Goal: Navigation & Orientation: Find specific page/section

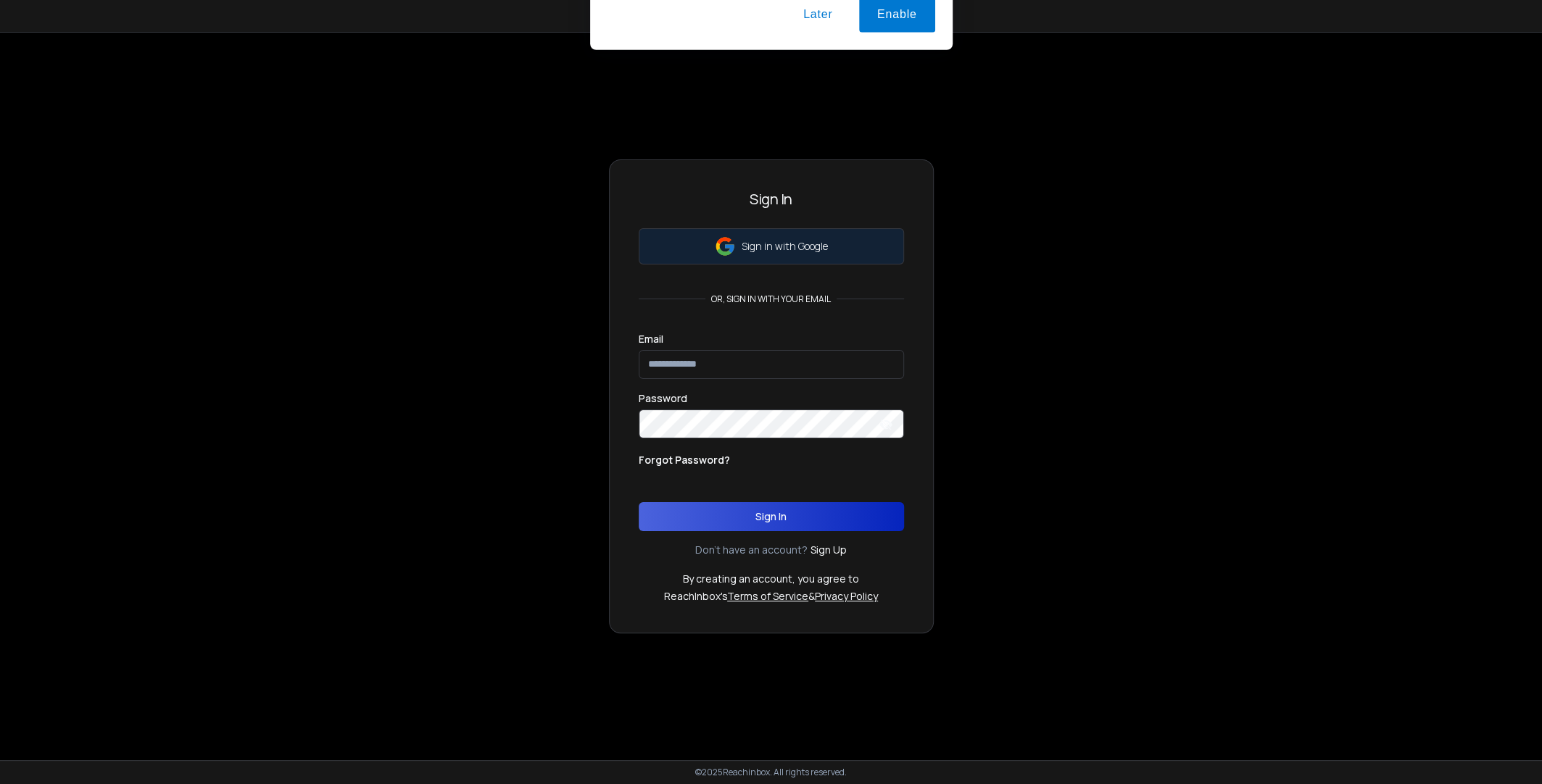
click at [820, 248] on p "Sign in with Google" at bounding box center [784, 246] width 87 height 15
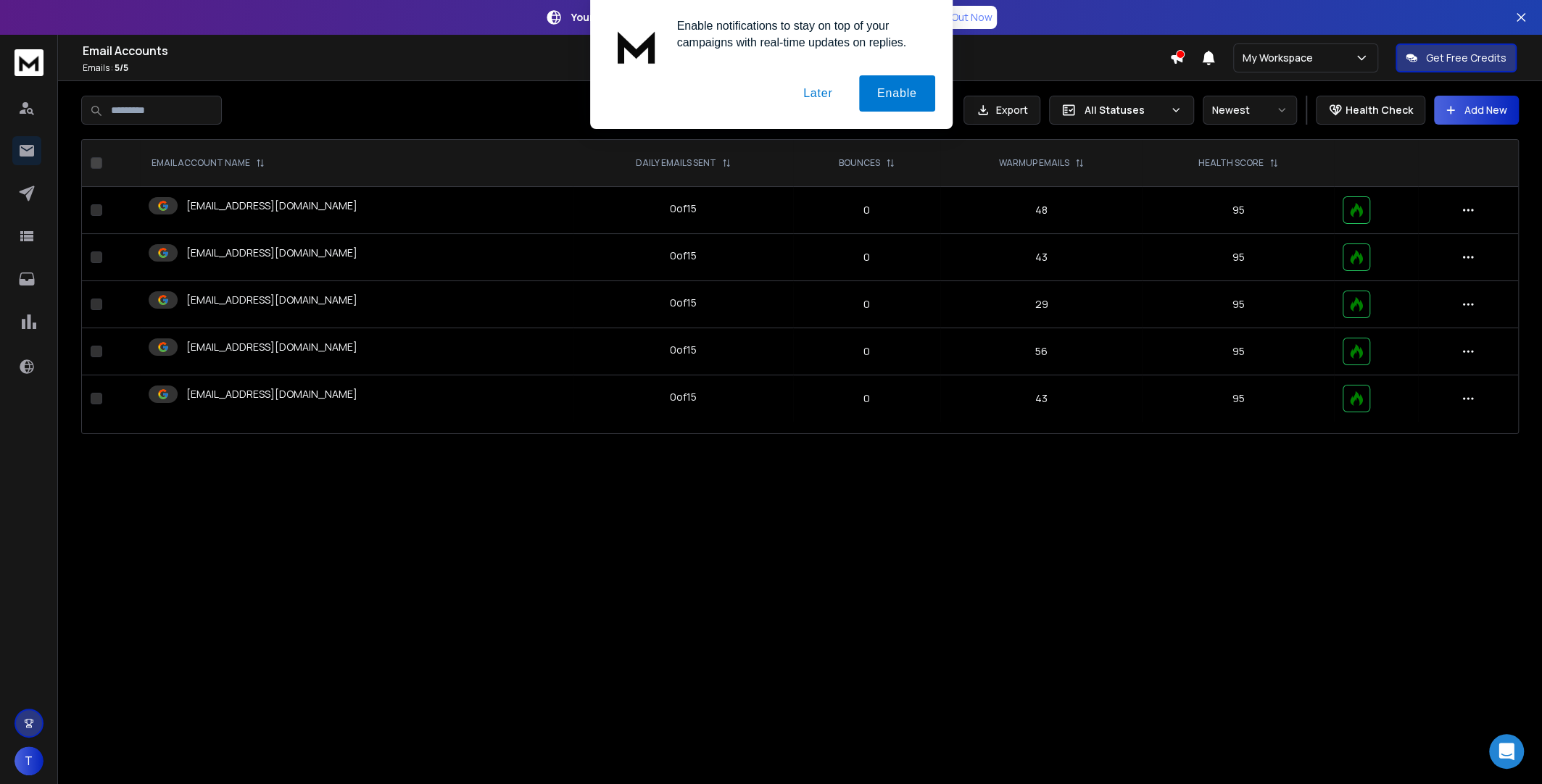
click at [827, 92] on button "Later" at bounding box center [818, 94] width 65 height 36
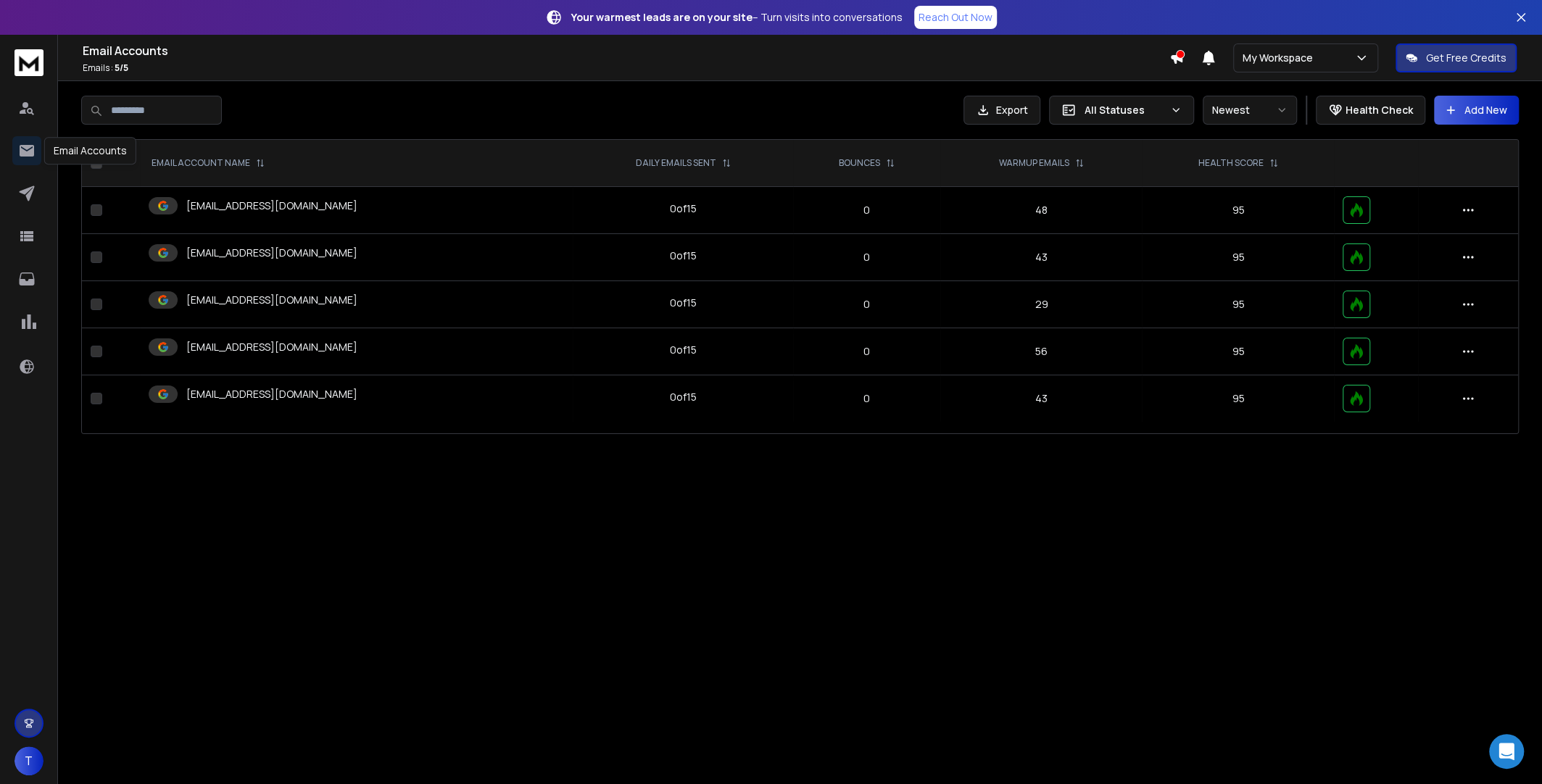
click at [27, 145] on icon at bounding box center [27, 150] width 15 height 12
click at [36, 190] on link at bounding box center [27, 193] width 29 height 29
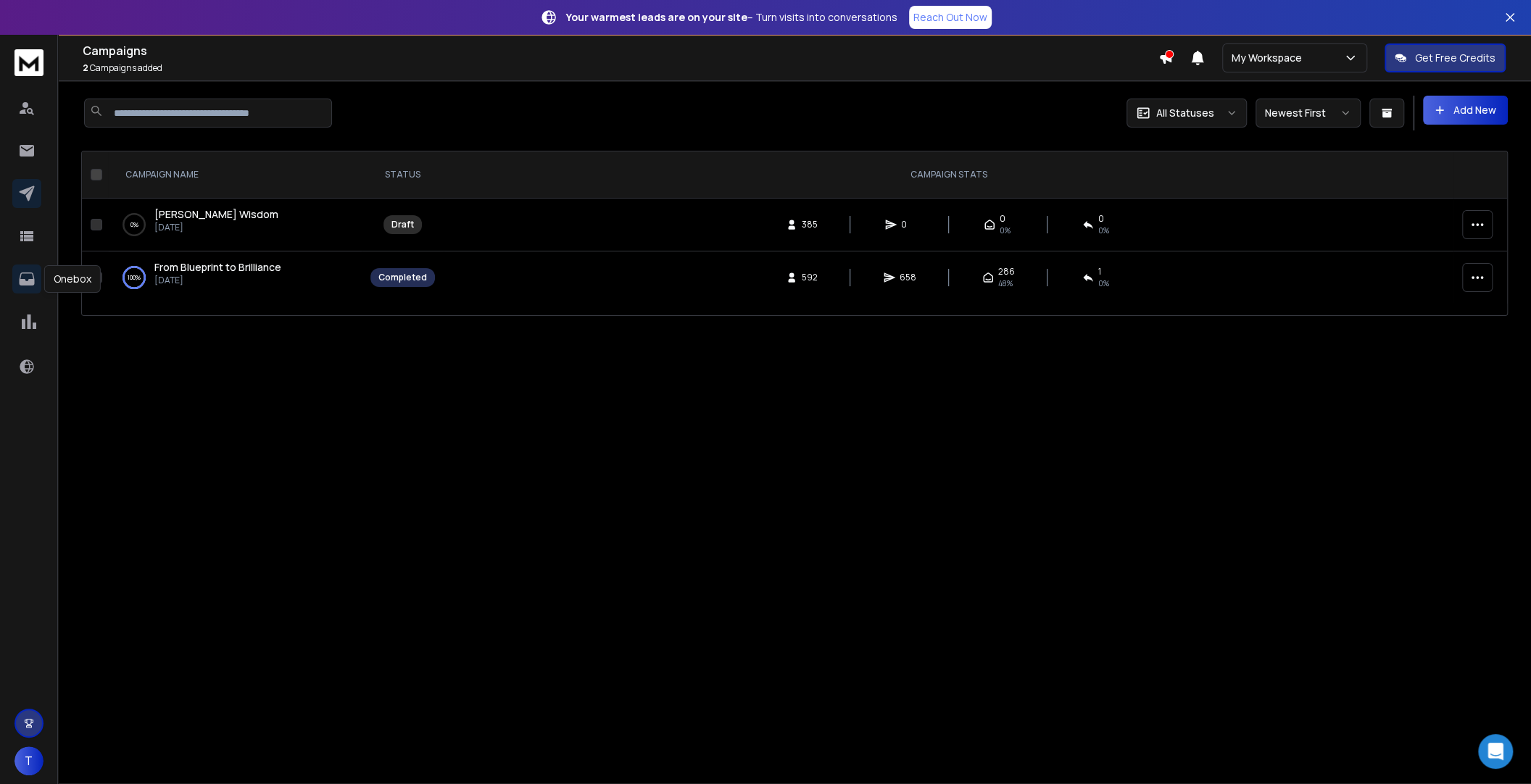
click at [30, 283] on icon at bounding box center [26, 279] width 15 height 13
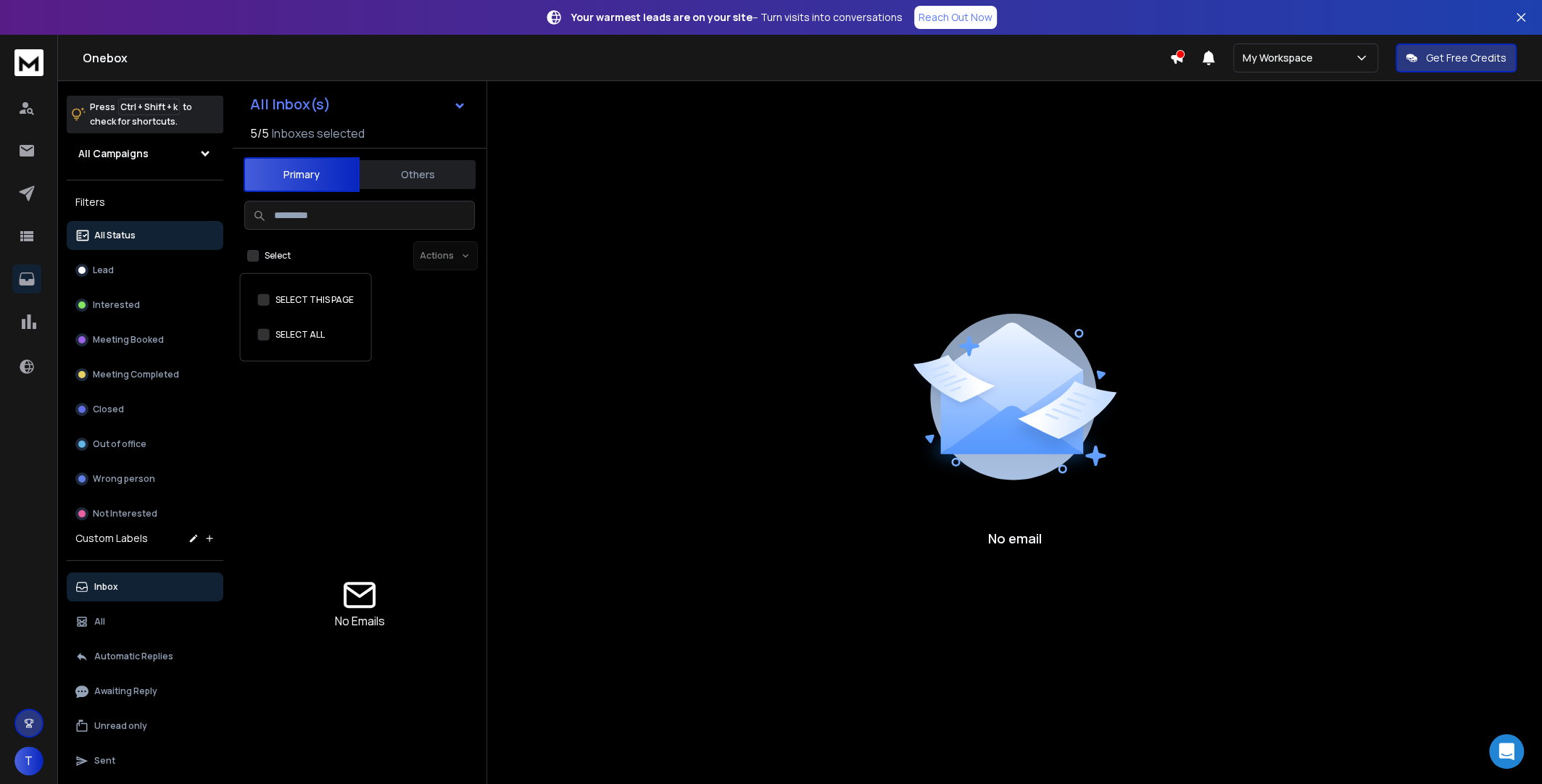
click at [280, 256] on label "Select" at bounding box center [278, 256] width 26 height 12
click at [182, 154] on button "All Campaigns" at bounding box center [145, 153] width 156 height 29
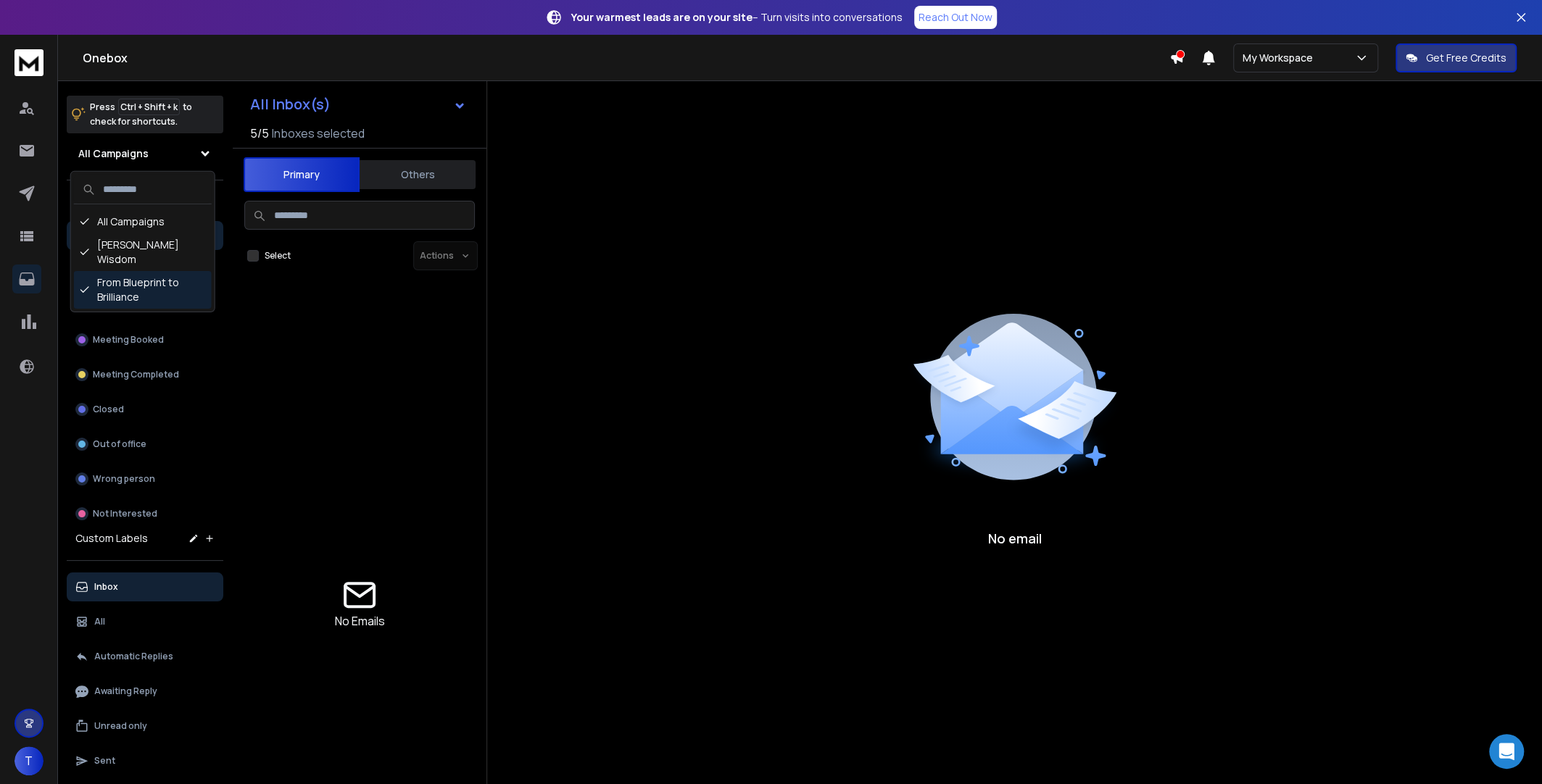
click at [124, 272] on div "From Blueprint to Brilliance" at bounding box center [142, 290] width 137 height 38
click at [261, 298] on div "No Emails" at bounding box center [359, 575] width 242 height 581
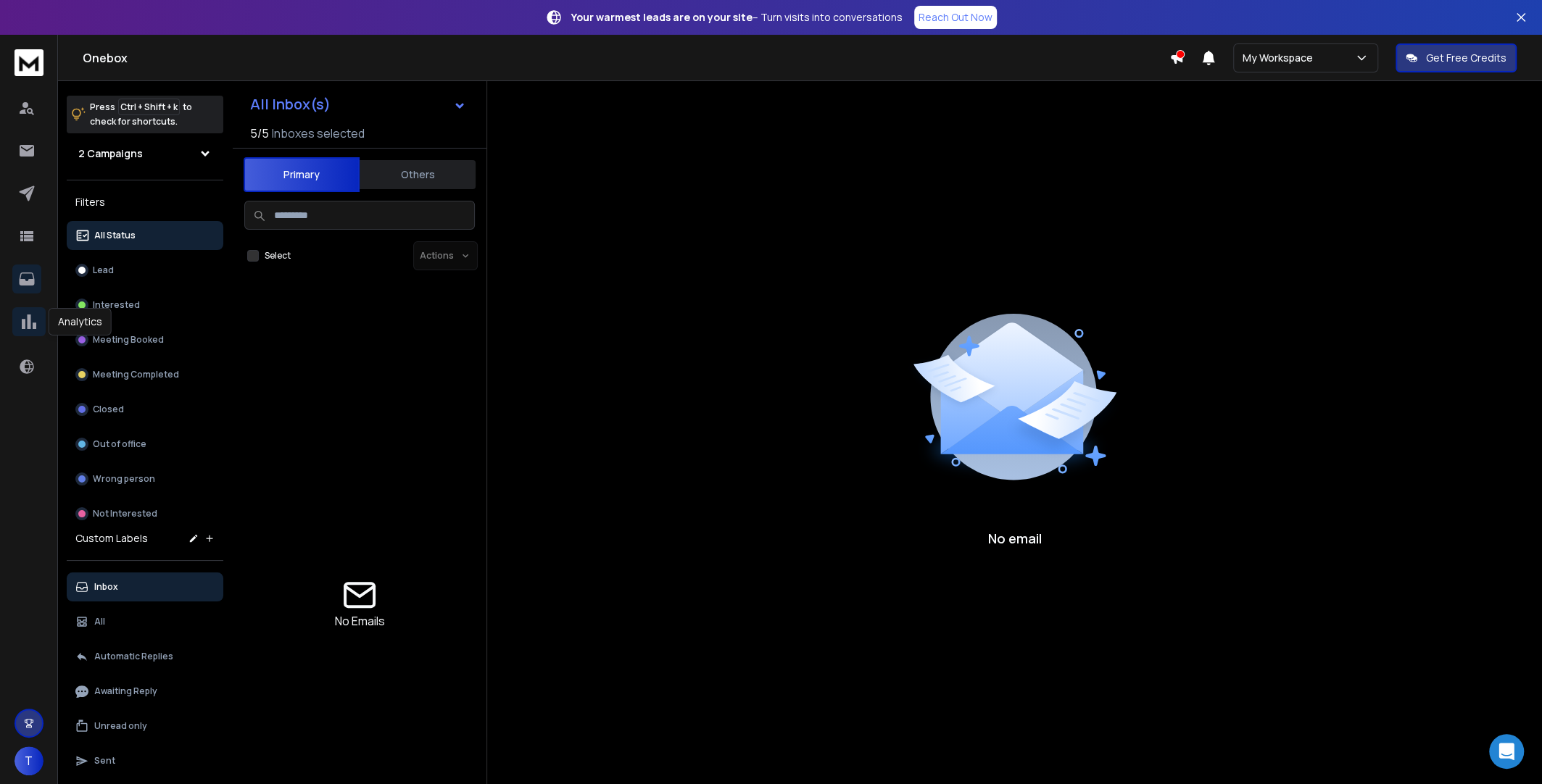
click at [26, 327] on icon at bounding box center [29, 322] width 22 height 22
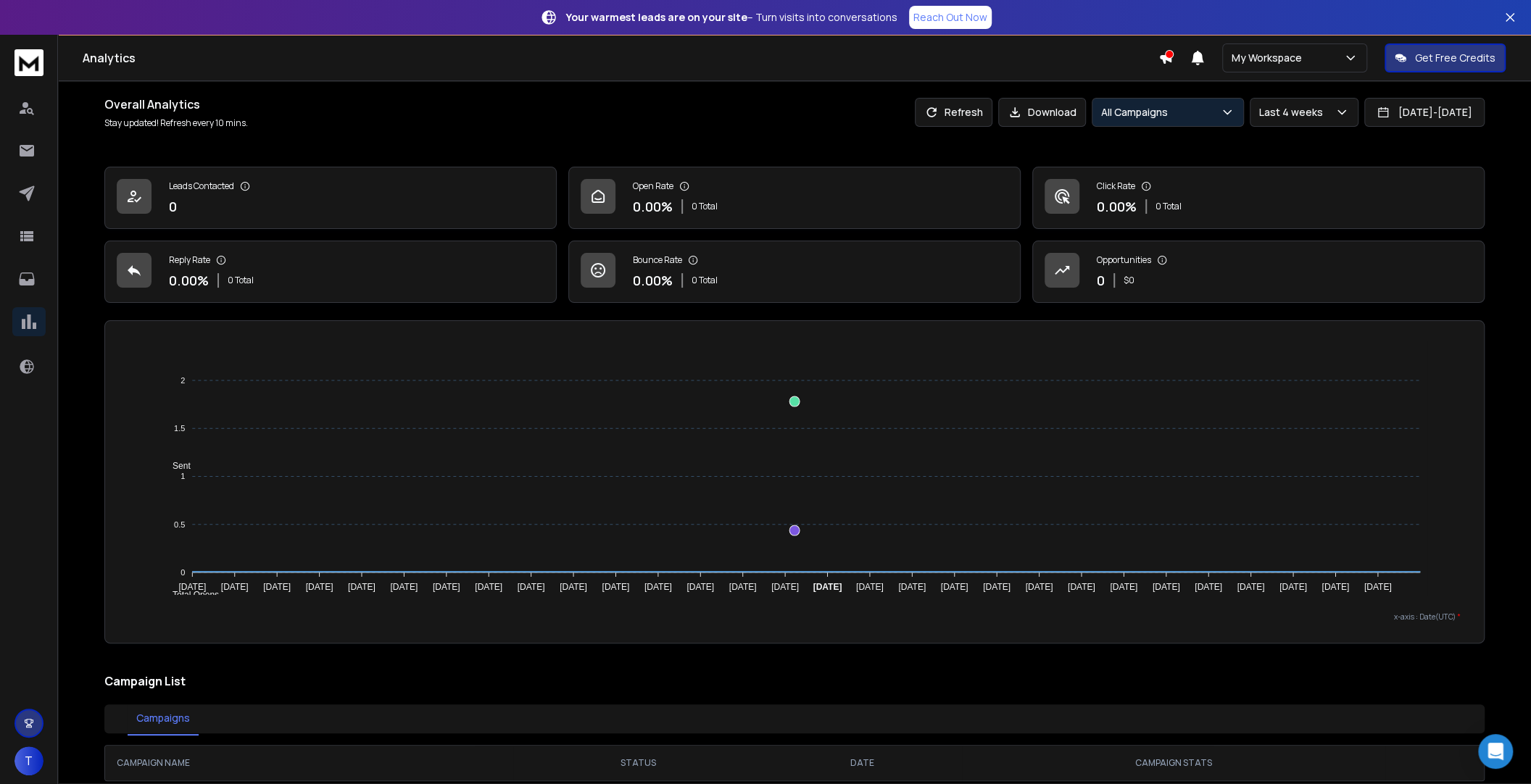
click at [1126, 119] on p "All Campaigns" at bounding box center [1138, 113] width 73 height 15
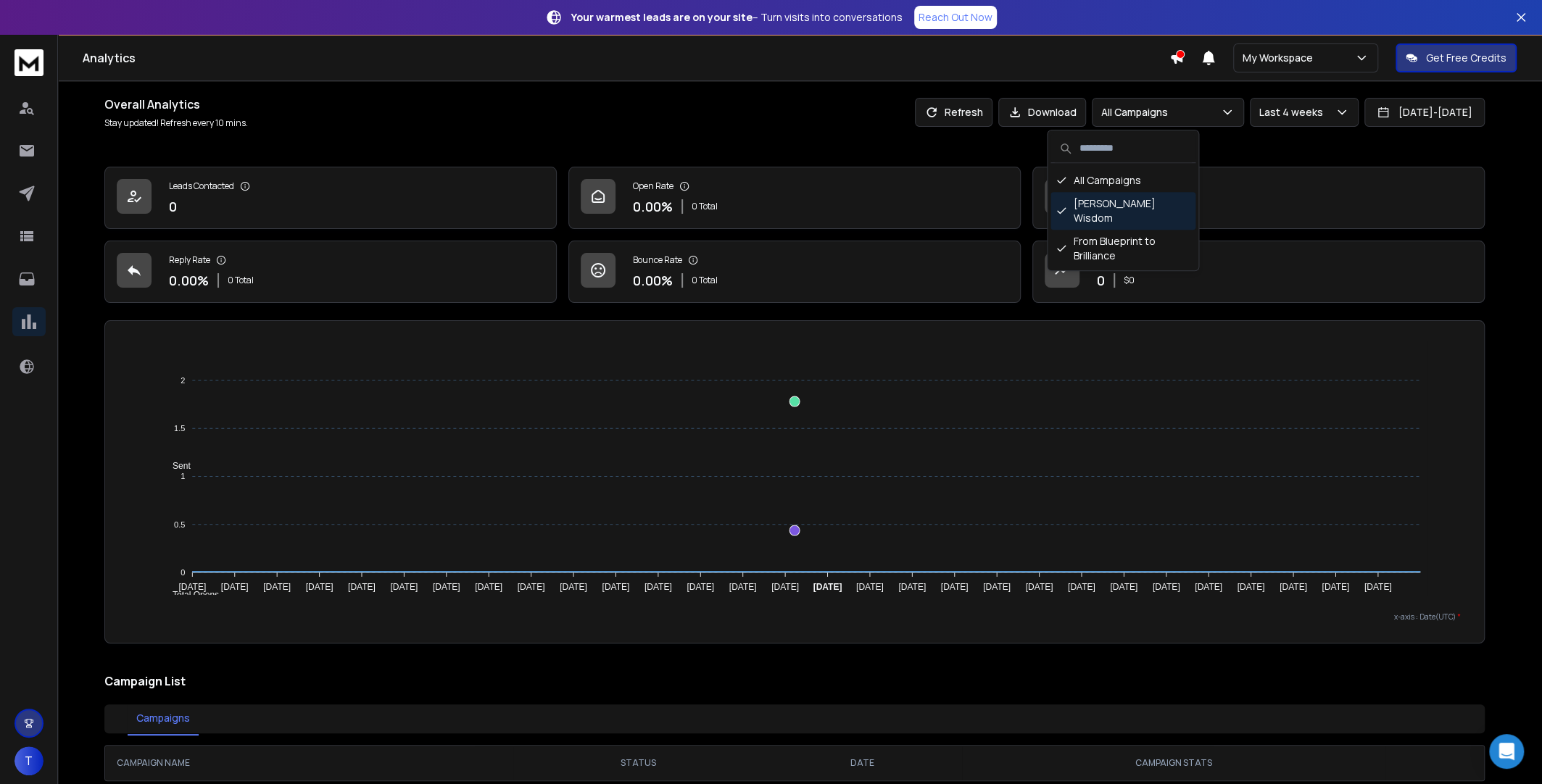
click at [1110, 203] on div "Witt Wisdom" at bounding box center [1123, 211] width 145 height 38
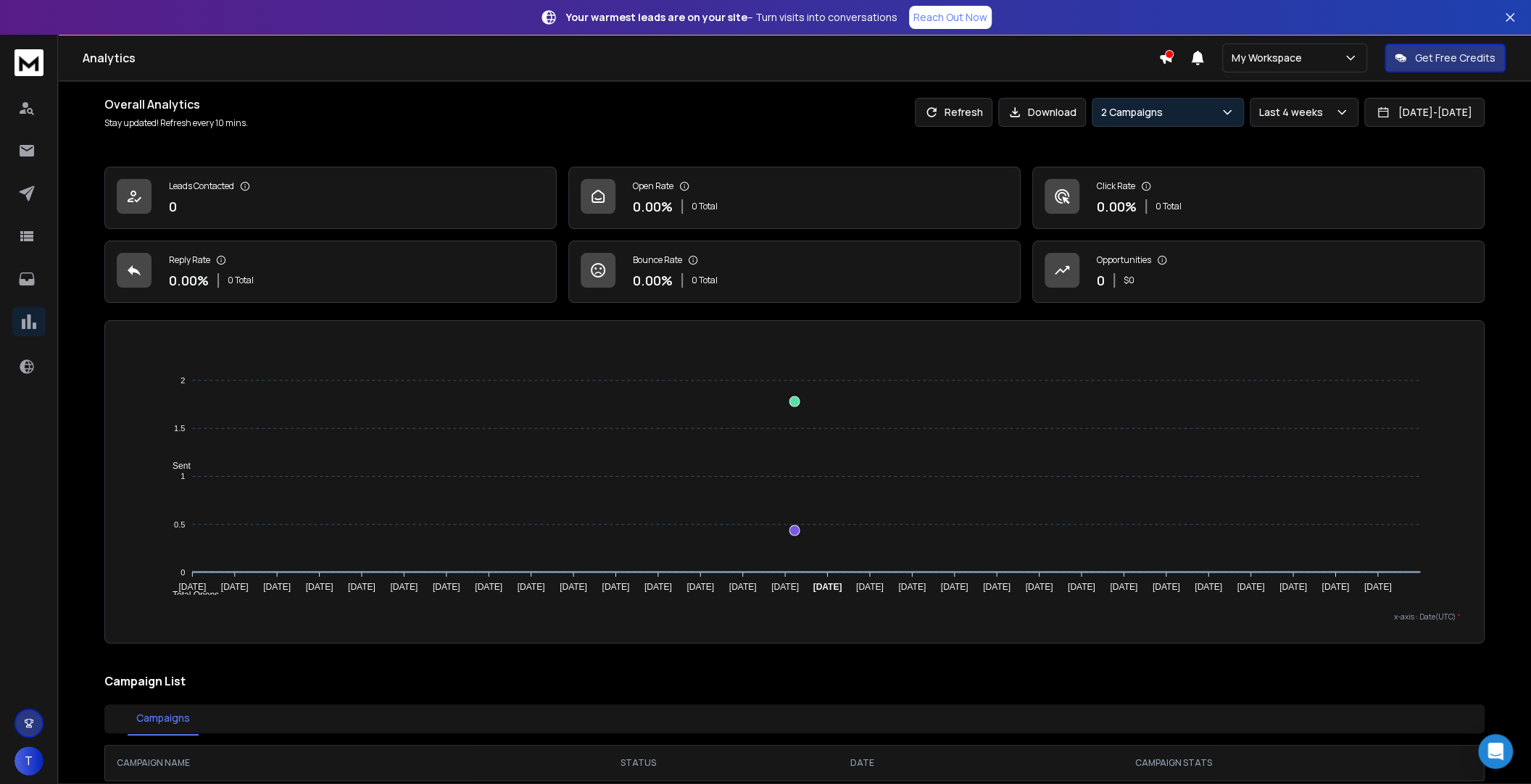
click at [1163, 118] on div "2 Campaigns" at bounding box center [1168, 113] width 133 height 15
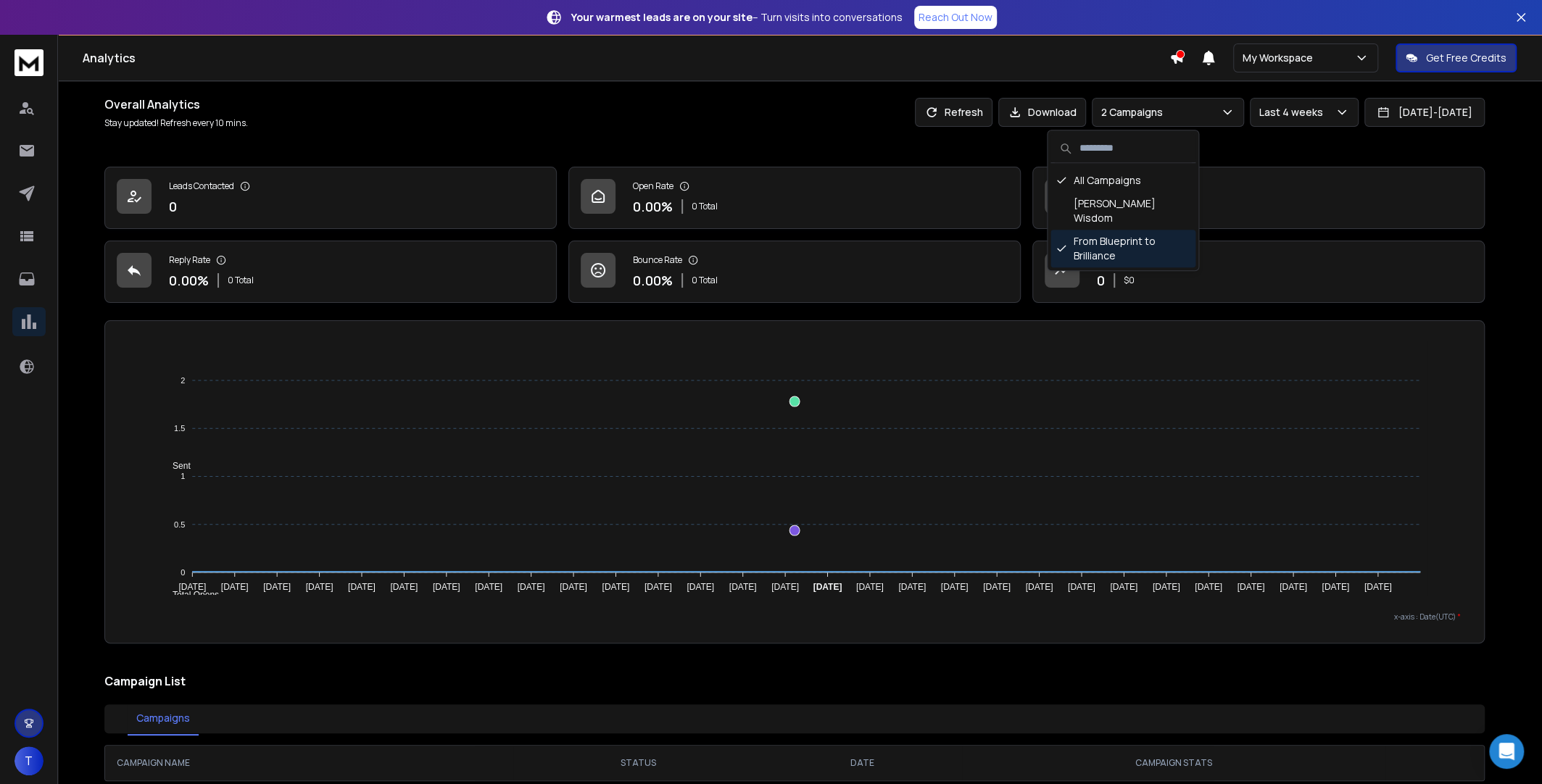
click at [1109, 234] on div "From Blueprint to Brilliance" at bounding box center [1123, 248] width 145 height 38
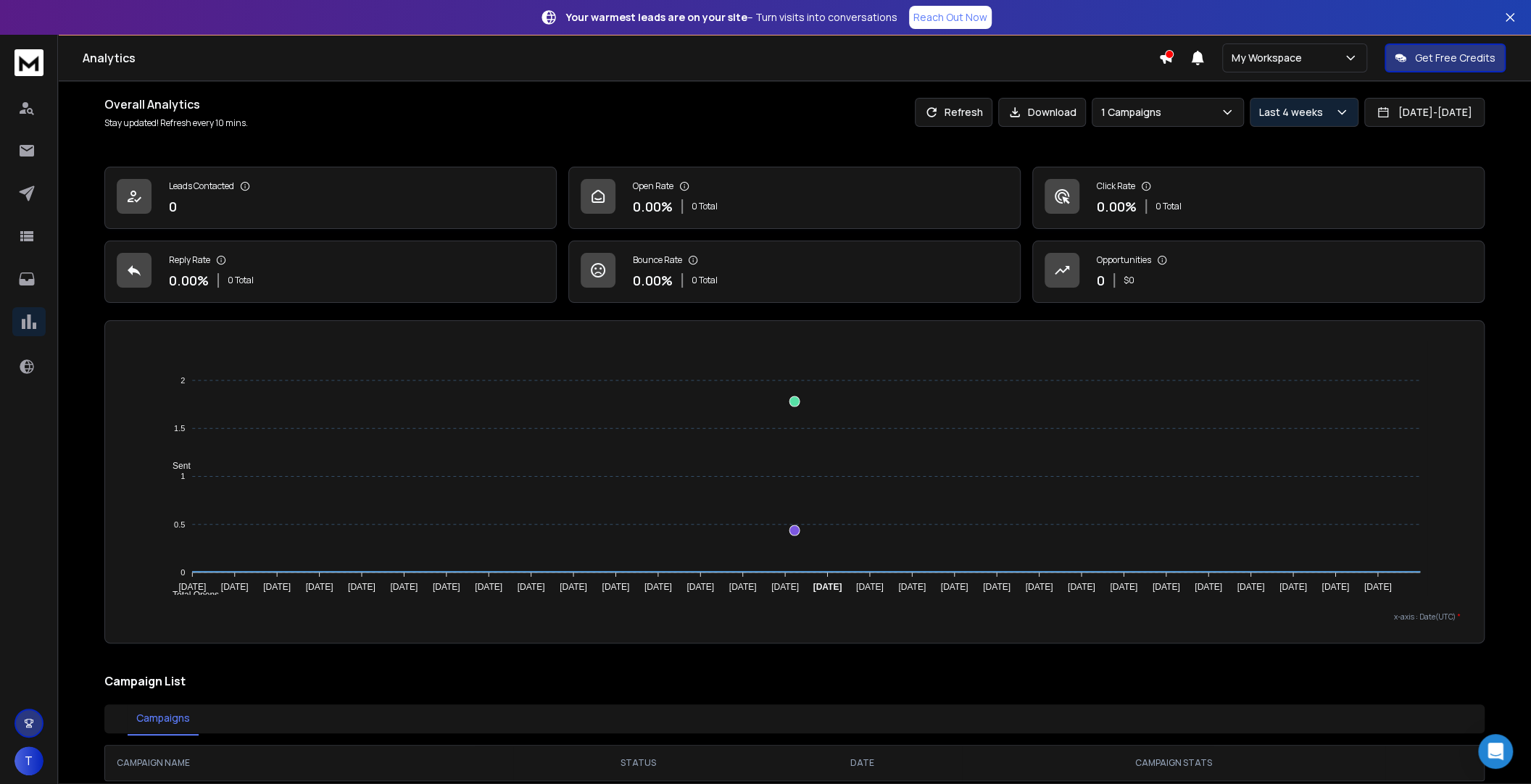
click at [1284, 112] on div "Last 4 weeks" at bounding box center [1304, 113] width 90 height 15
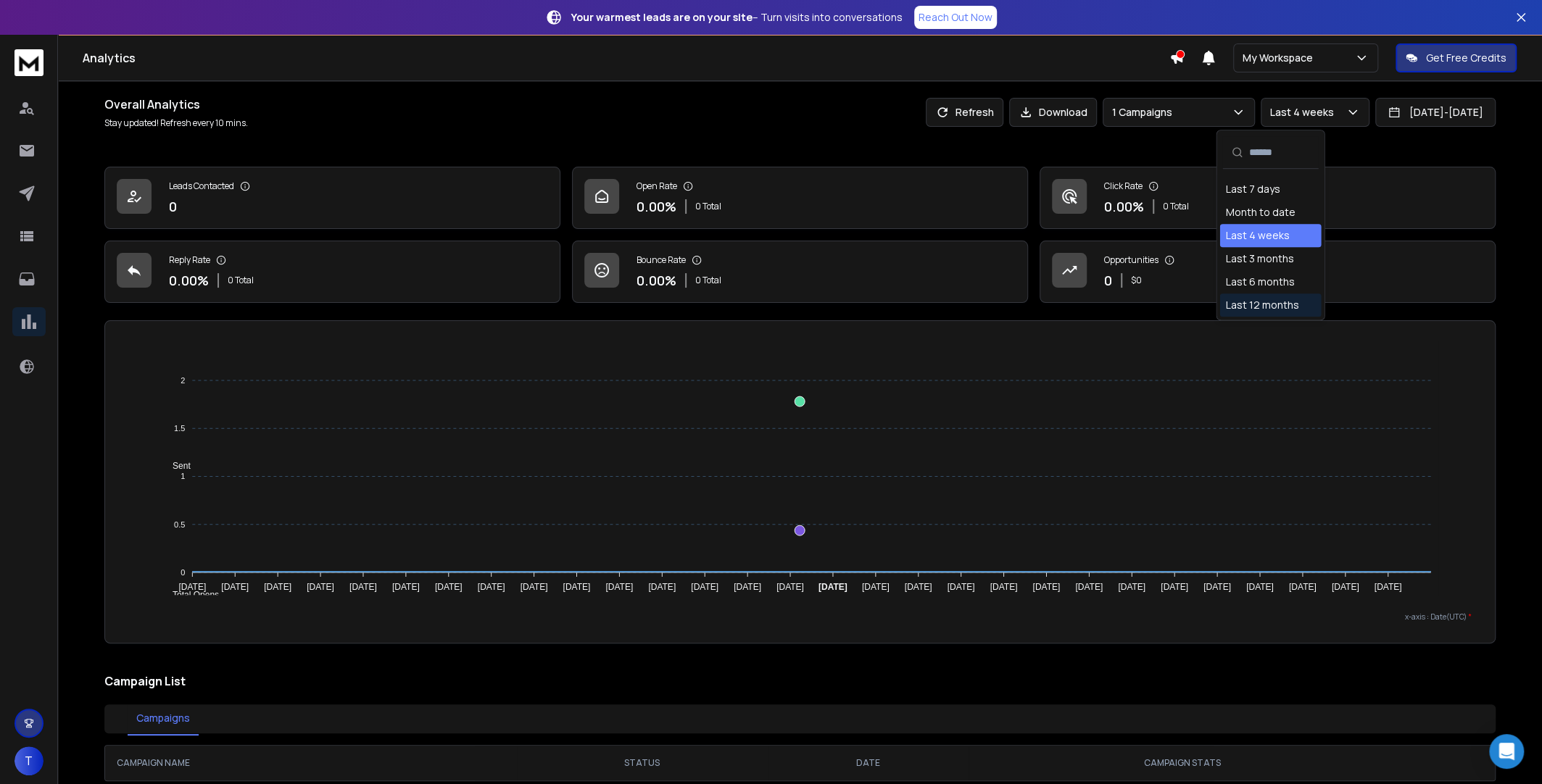
click at [1282, 302] on div "Last 12 months" at bounding box center [1262, 305] width 73 height 15
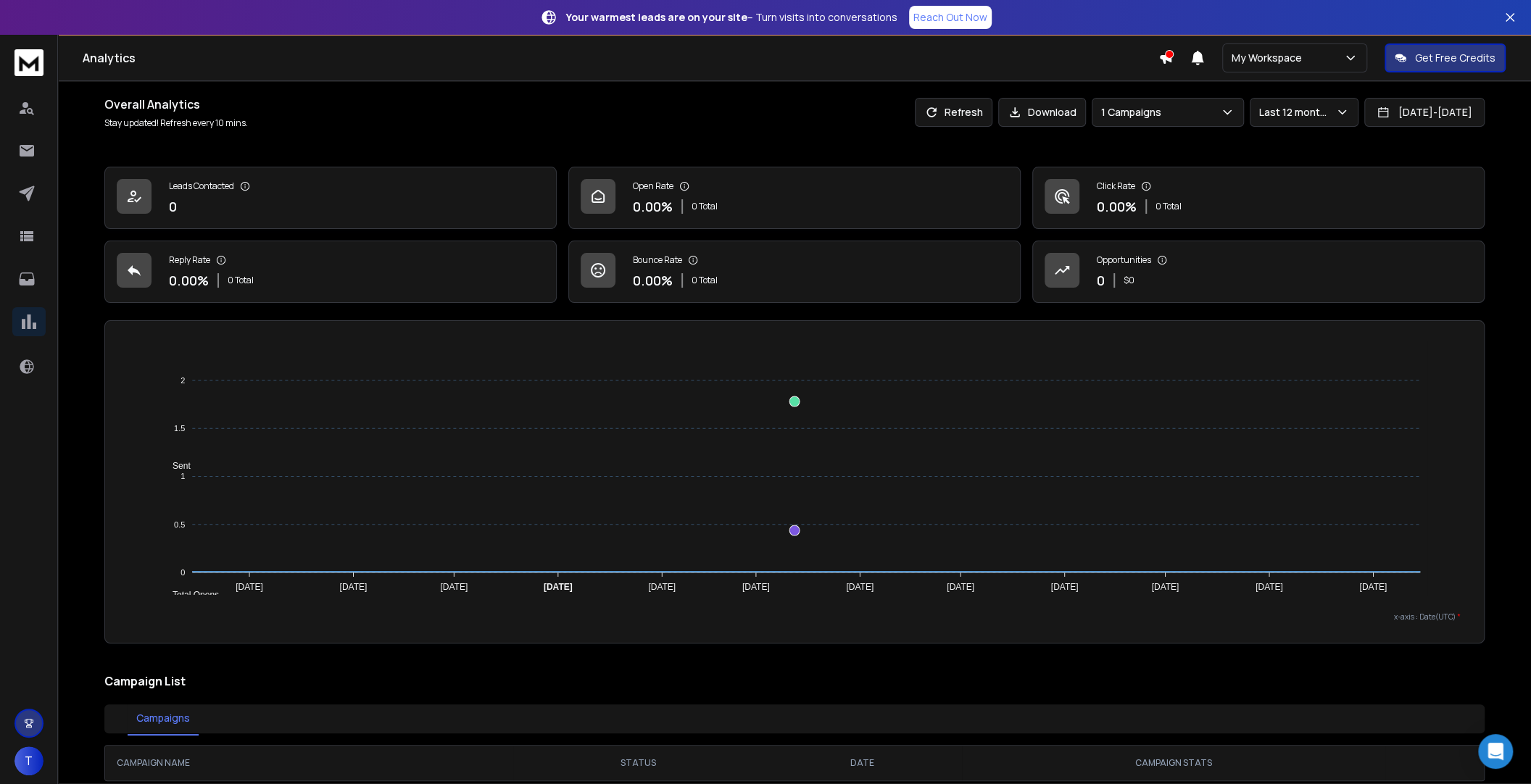
scroll to position [10, 0]
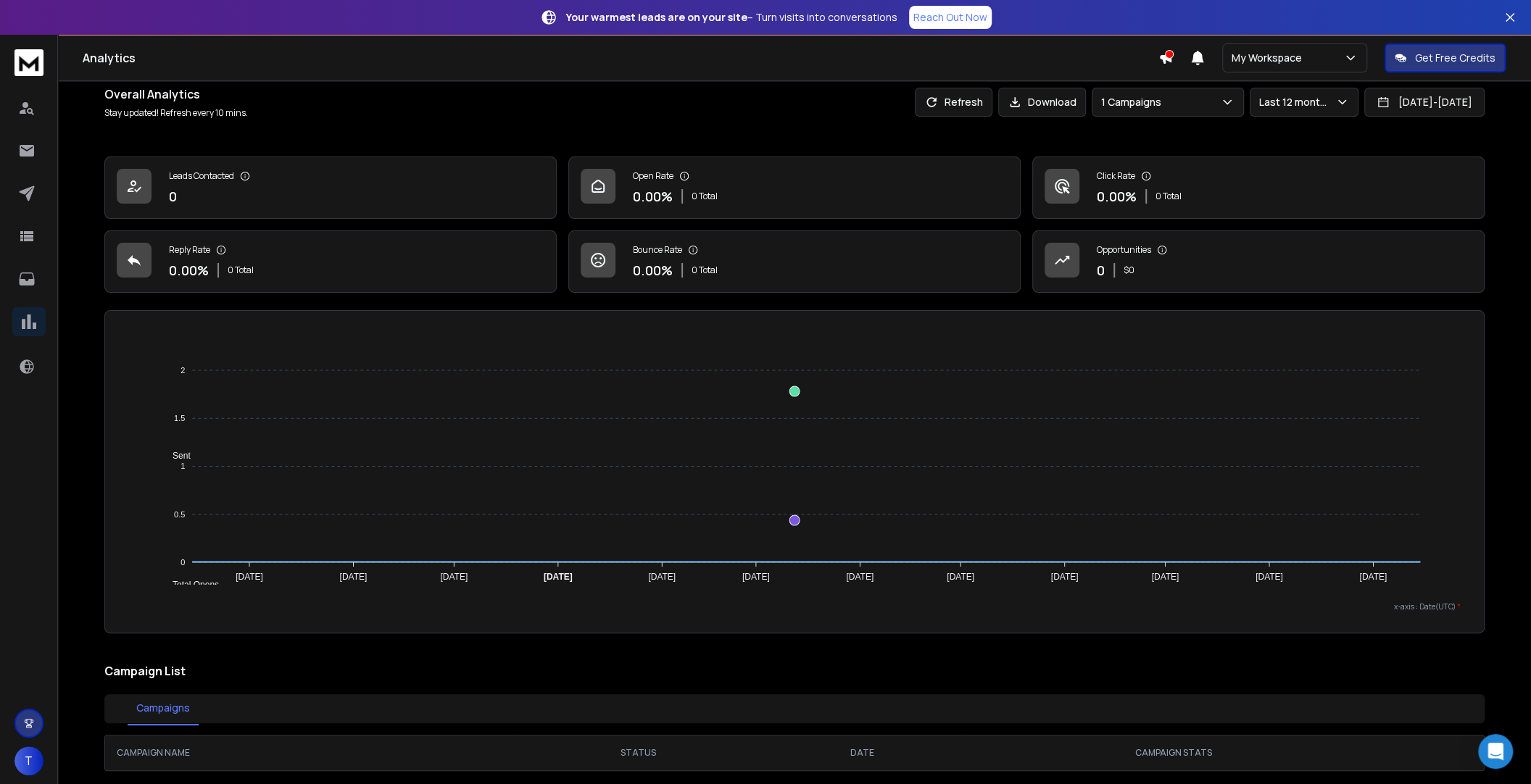
click at [156, 707] on button "Campaigns" at bounding box center [163, 708] width 71 height 33
click at [164, 717] on button "Campaigns" at bounding box center [163, 708] width 71 height 33
click at [141, 711] on button "Campaigns" at bounding box center [163, 708] width 71 height 33
click at [1173, 61] on icon at bounding box center [1165, 58] width 15 height 15
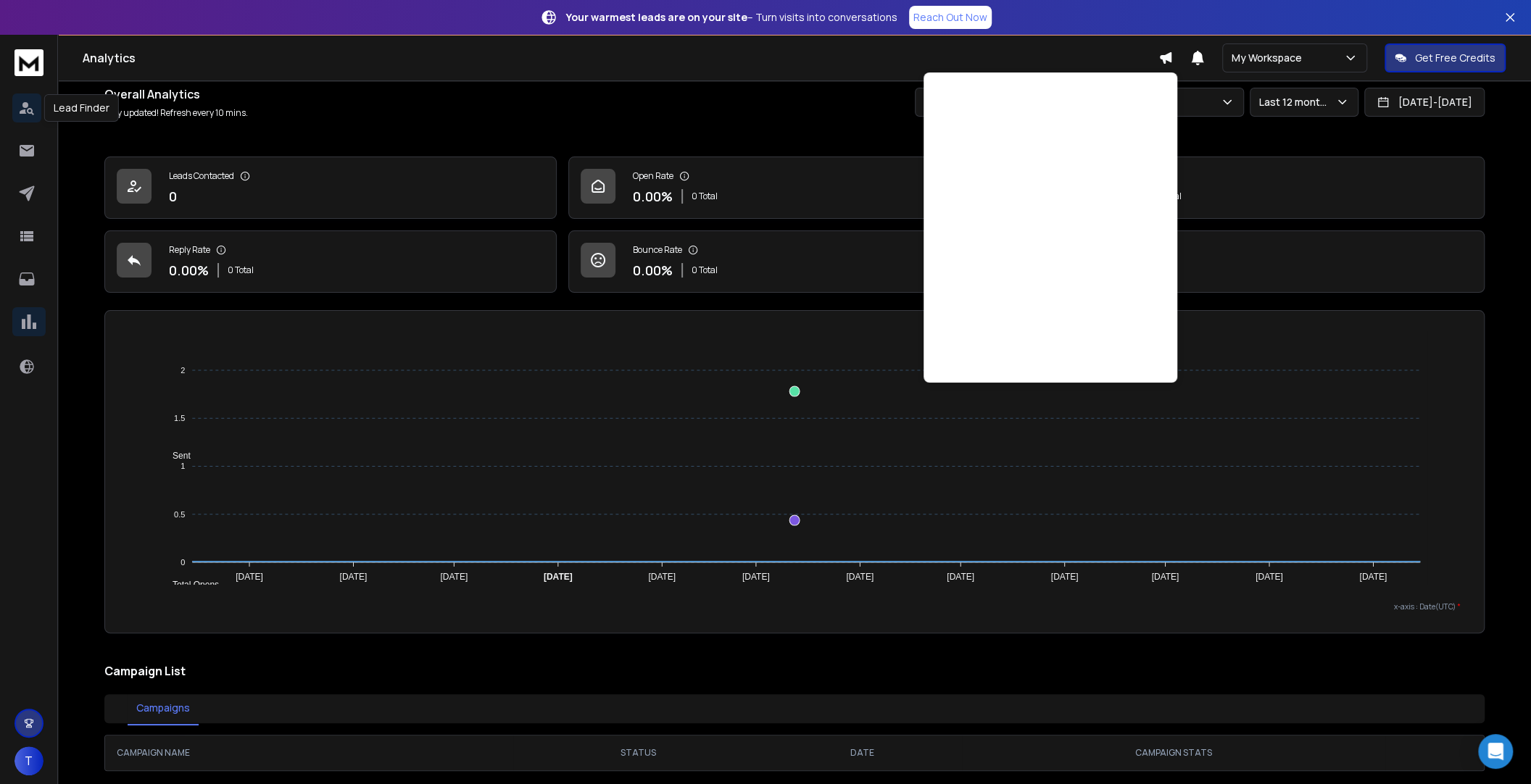
click at [18, 110] on icon at bounding box center [27, 108] width 17 height 17
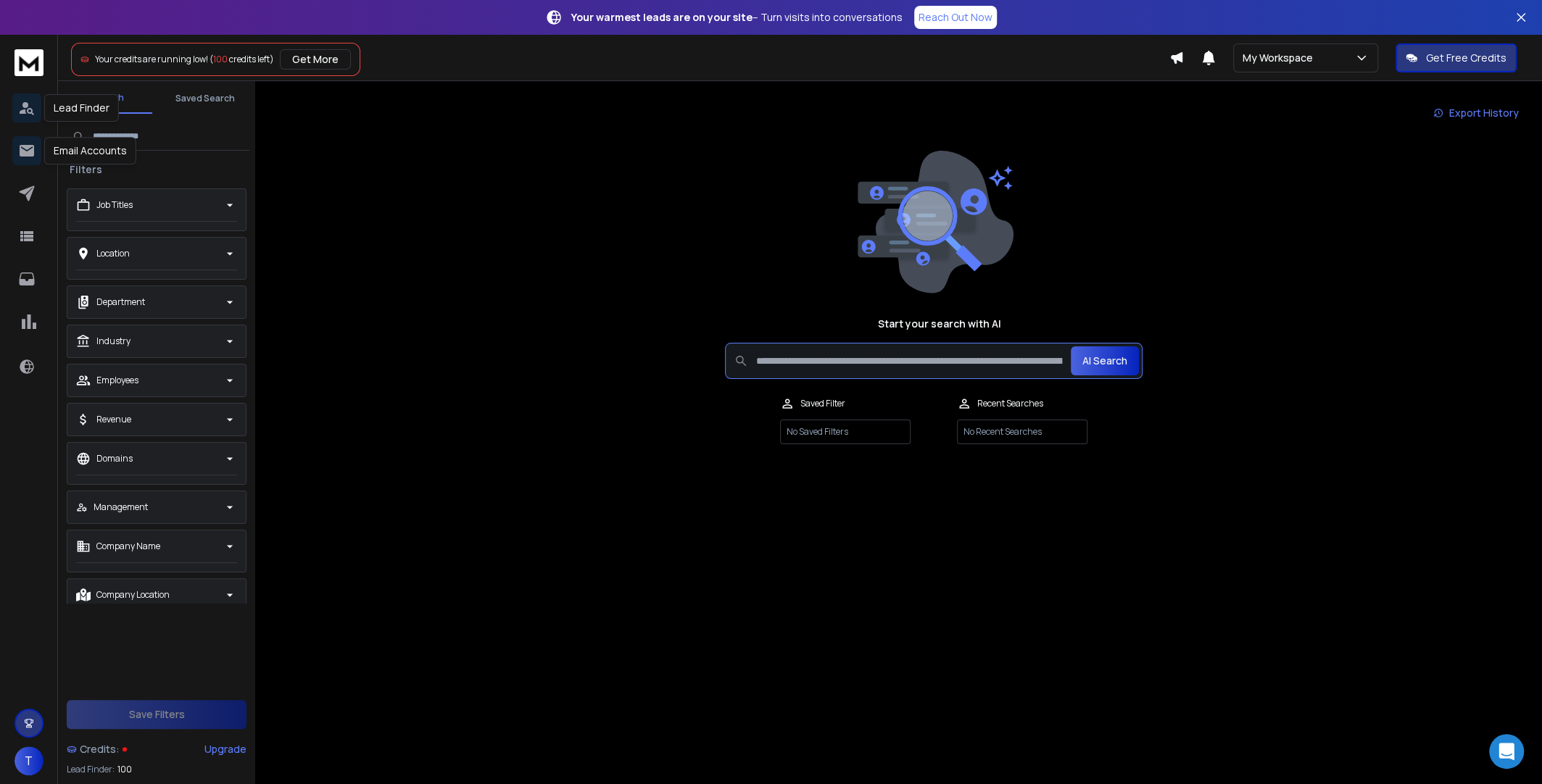
click at [25, 153] on icon at bounding box center [27, 150] width 15 height 12
